Goal: Task Accomplishment & Management: Complete application form

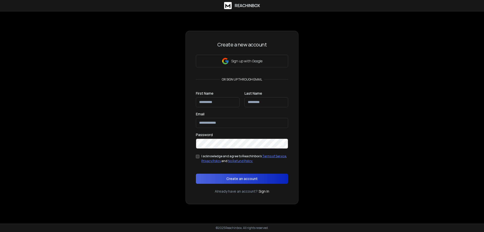
click at [243, 61] on p "Sign up with Google" at bounding box center [246, 61] width 31 height 5
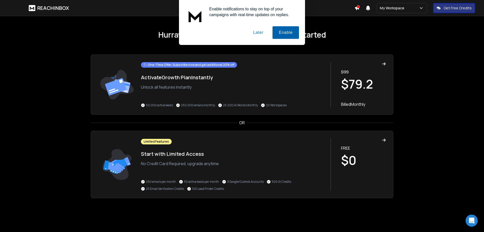
click at [290, 31] on button "Enable" at bounding box center [286, 32] width 26 height 13
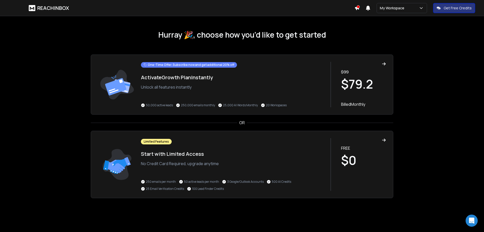
drag, startPoint x: 468, startPoint y: 95, endPoint x: 415, endPoint y: 123, distance: 60.1
click at [462, 97] on div "Hurray 🎉, choose how you’d like to get started One-Time Offer. Subscribe now an…" at bounding box center [242, 99] width 484 height 198
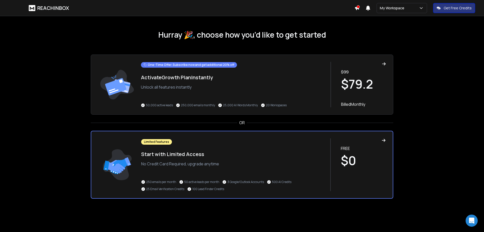
click at [324, 179] on div "Limited Features Start with Limited Access No Credit Card Required, upgrade any…" at bounding box center [233, 164] width 184 height 53
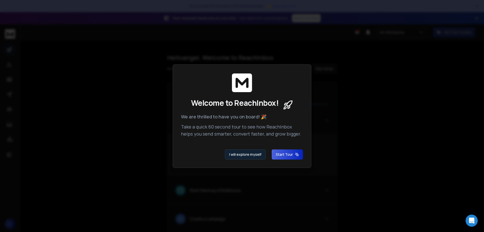
click at [257, 154] on button "I will explore myself" at bounding box center [245, 154] width 41 height 10
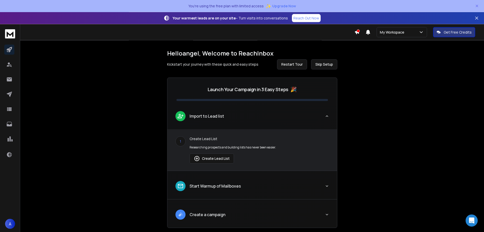
scroll to position [13, 0]
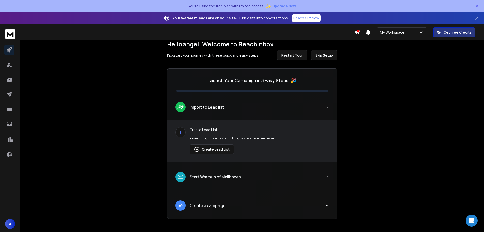
click at [269, 104] on button "Import to Lead list" at bounding box center [253, 109] width 170 height 22
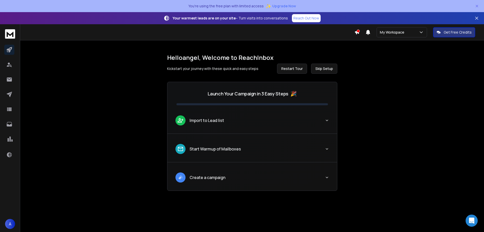
click at [318, 118] on button "Import to Lead list" at bounding box center [253, 122] width 170 height 22
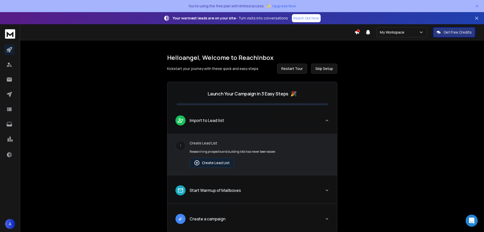
click at [206, 164] on button "Create Lead List" at bounding box center [212, 163] width 44 height 10
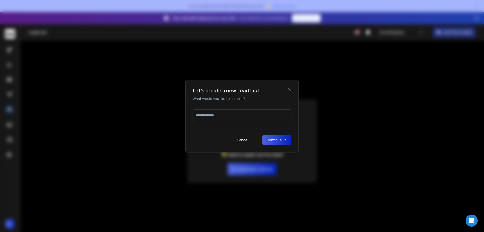
click at [246, 114] on input at bounding box center [242, 115] width 99 height 13
type input "*"
type input "**********"
click at [274, 143] on button "Continue" at bounding box center [277, 140] width 29 height 10
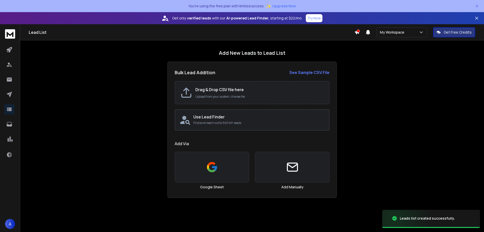
click at [245, 100] on div "Drag & Drop CSV file here Upload from your system, choose file" at bounding box center [252, 92] width 155 height 23
type input "**********"
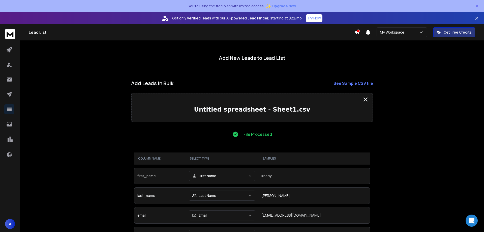
click at [364, 97] on icon at bounding box center [366, 99] width 6 height 6
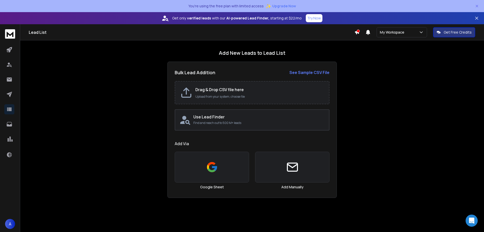
click at [251, 96] on p "Upload from your system, choose file" at bounding box center [260, 97] width 129 height 4
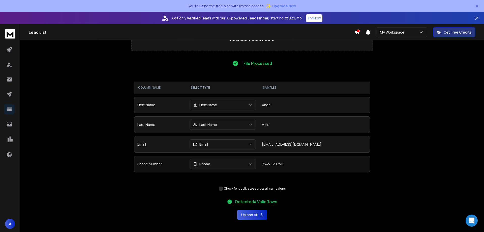
scroll to position [75, 0]
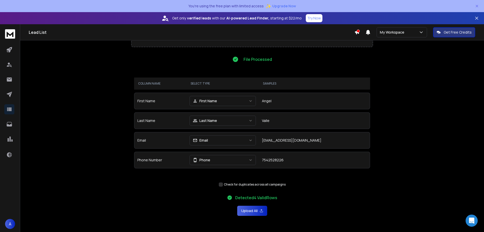
click at [263, 212] on button "Upload All" at bounding box center [252, 211] width 30 height 10
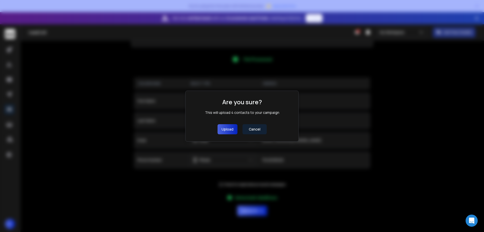
click at [264, 127] on button "Cancel" at bounding box center [255, 129] width 24 height 10
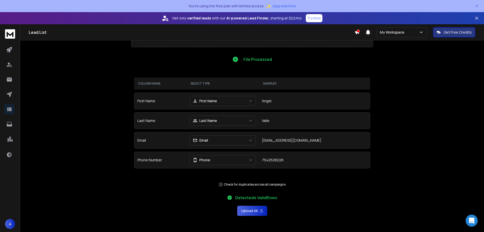
click at [226, 176] on div "leadsTest.csv File Processed COLUMN NAME SELECT TYPE SAMPLES First Name First N…" at bounding box center [252, 117] width 242 height 198
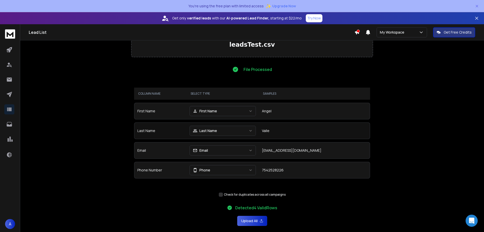
scroll to position [0, 0]
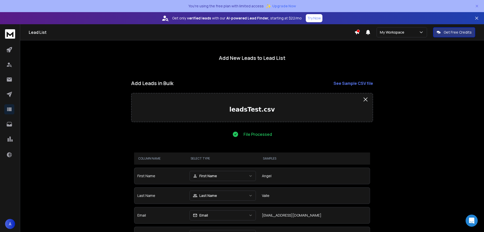
click at [365, 99] on icon at bounding box center [366, 99] width 6 height 6
